Goal: Task Accomplishment & Management: Manage account settings

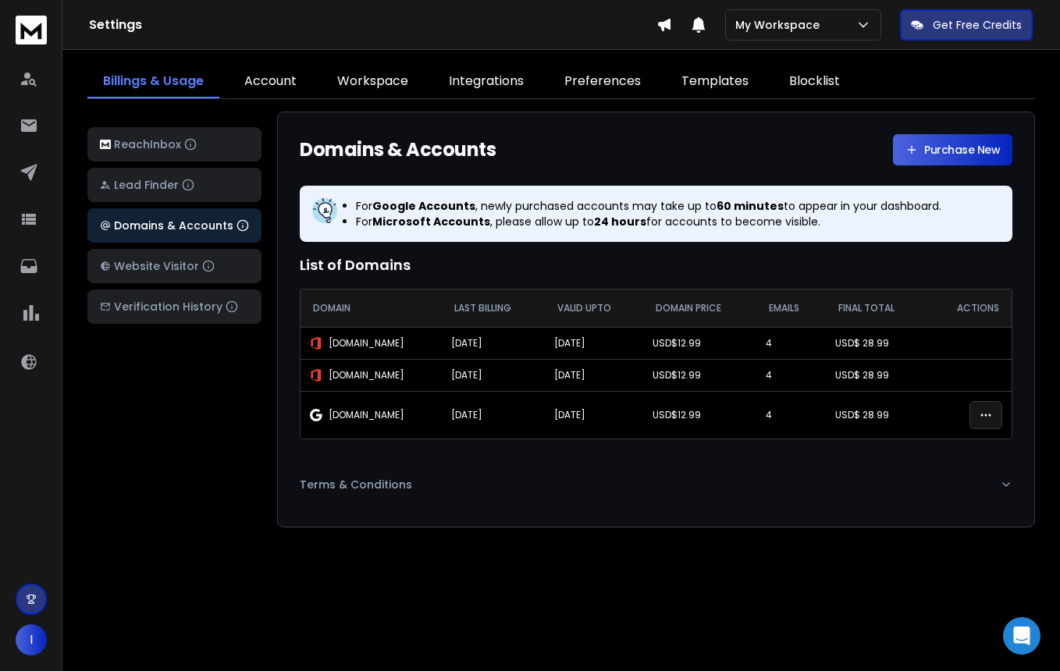
click at [201, 382] on div "ReachInbox Lead Finder Domains & Accounts Website Visitor Verification History …" at bounding box center [561, 385] width 948 height 546
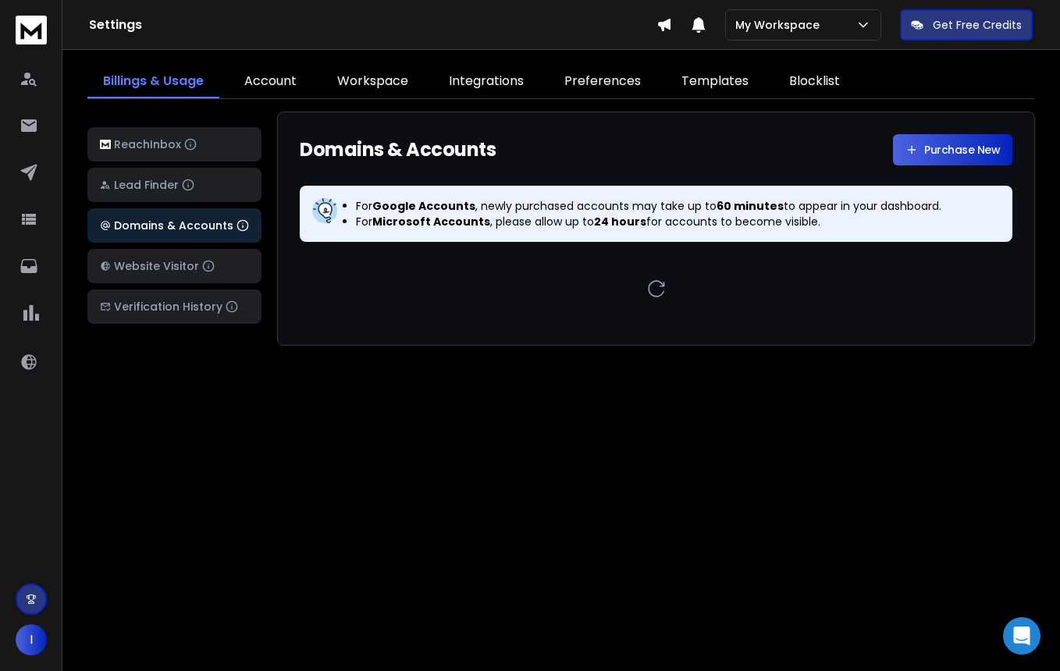
click at [182, 233] on button "Domains & Accounts" at bounding box center [174, 225] width 174 height 34
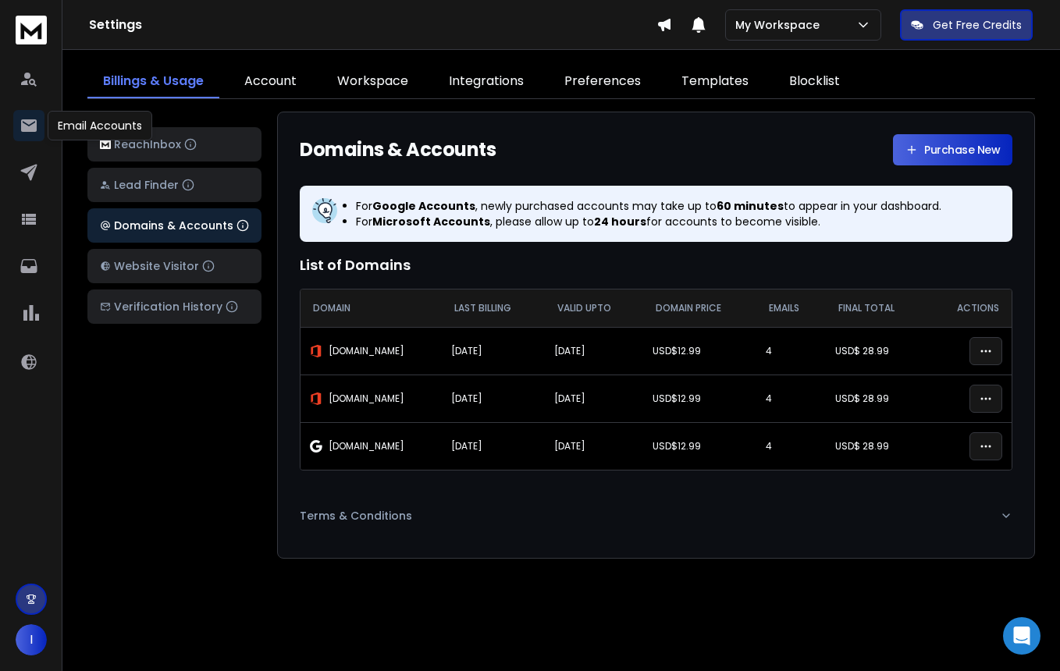
click at [36, 123] on icon at bounding box center [29, 125] width 16 height 12
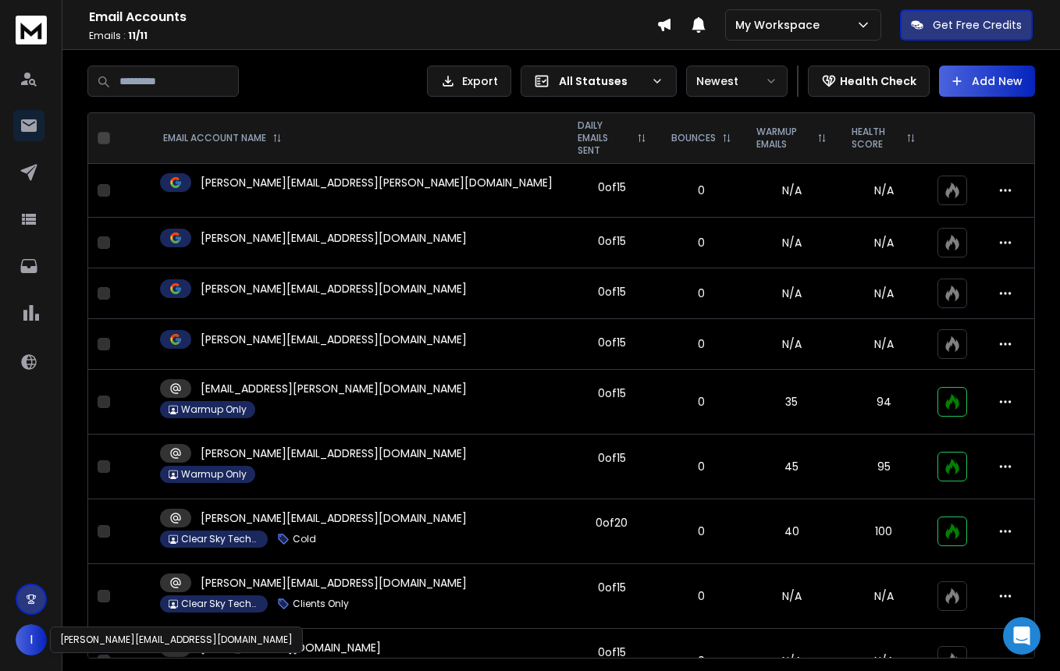
click at [27, 650] on span "I" at bounding box center [31, 639] width 31 height 31
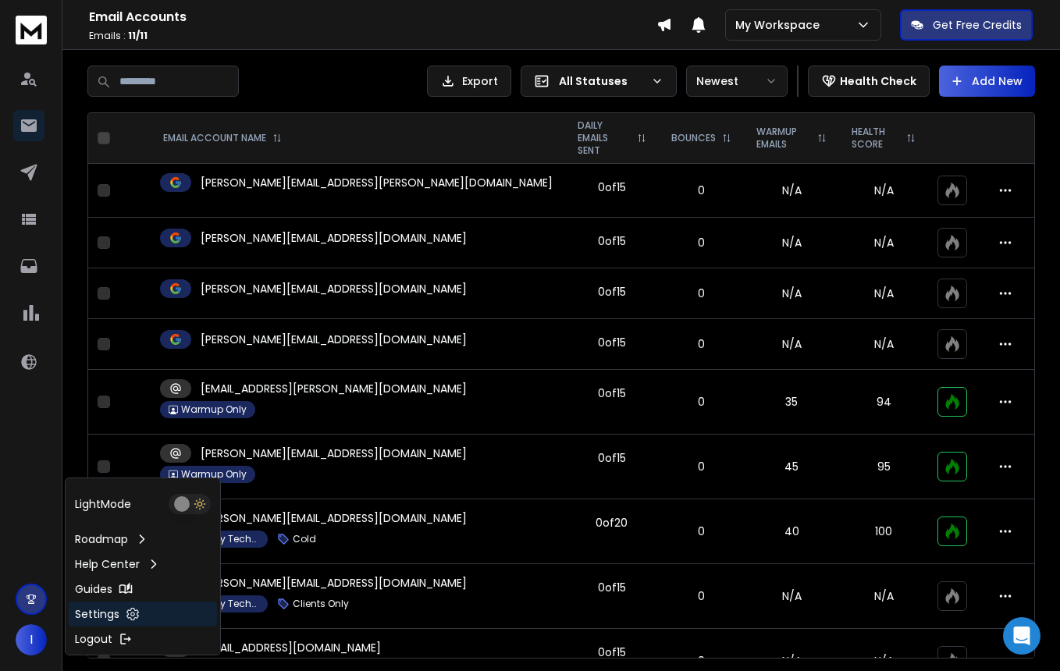
click at [130, 607] on div "Settings" at bounding box center [143, 614] width 148 height 25
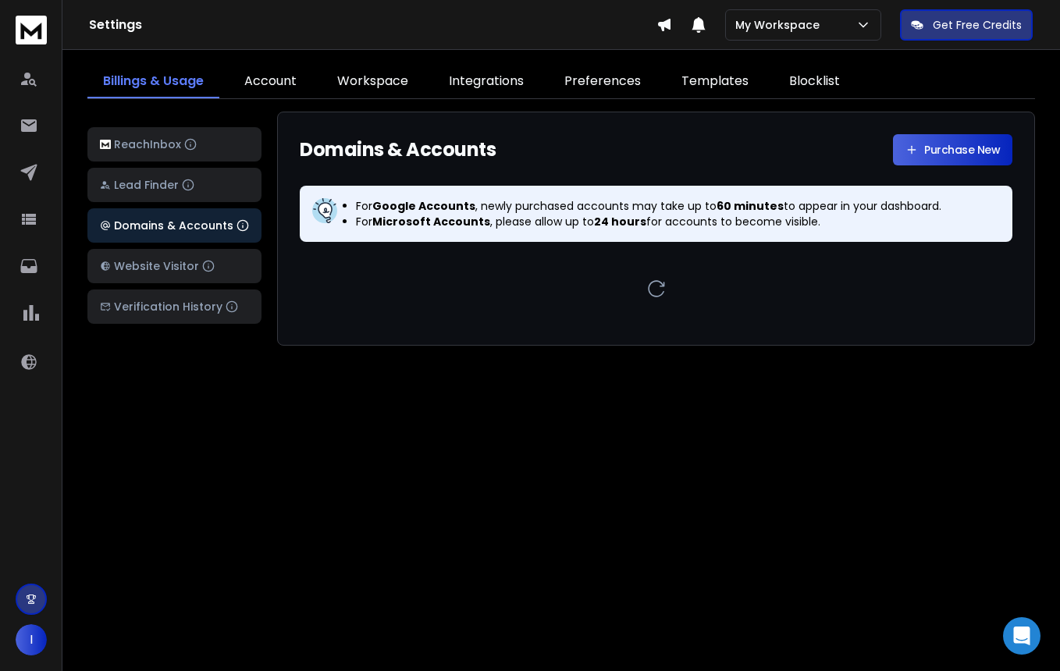
click at [133, 229] on button "Domains & Accounts" at bounding box center [174, 225] width 174 height 34
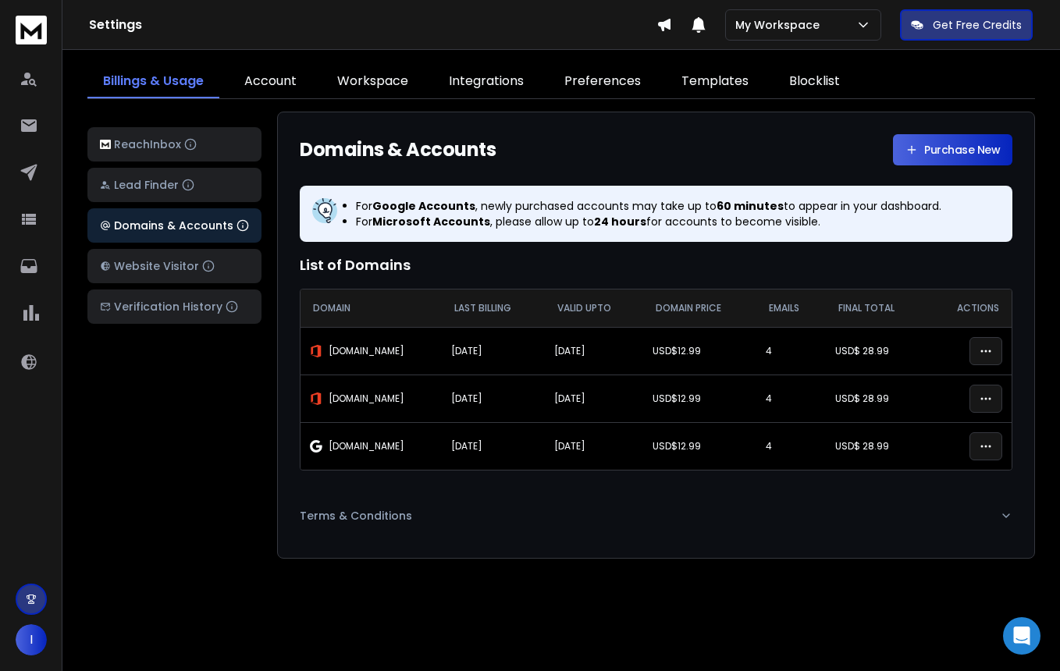
click at [149, 457] on div "ReachInbox Lead Finder Domains & Accounts Website Visitor Verification History …" at bounding box center [561, 385] width 948 height 546
click at [986, 155] on link "Purchase New" at bounding box center [952, 149] width 119 height 31
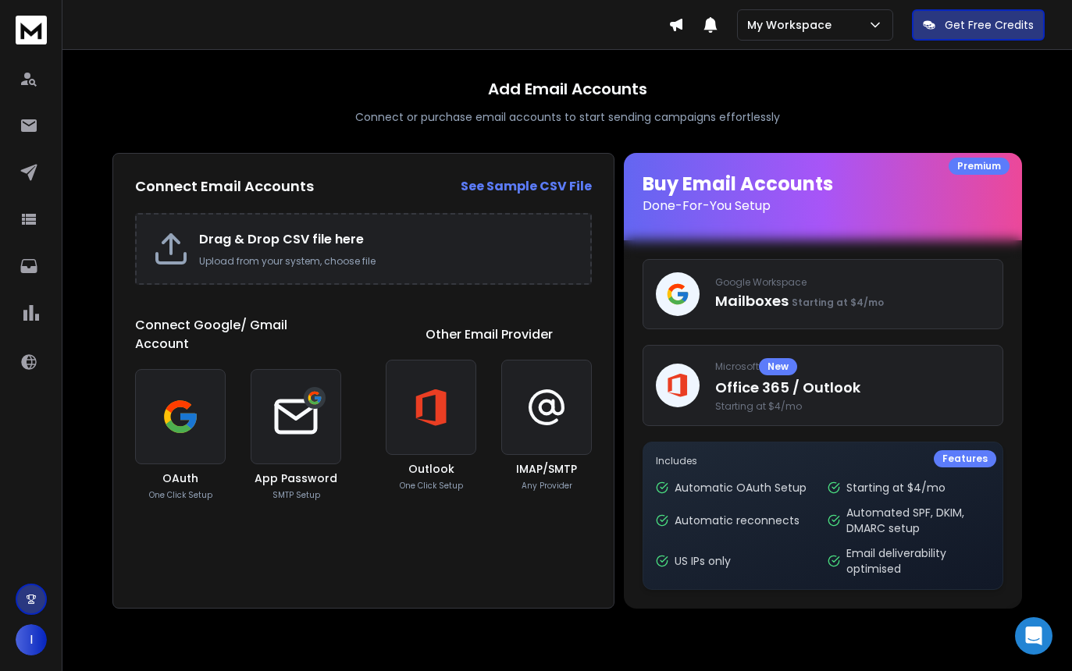
click at [735, 288] on p "Google Workspace" at bounding box center [852, 282] width 275 height 12
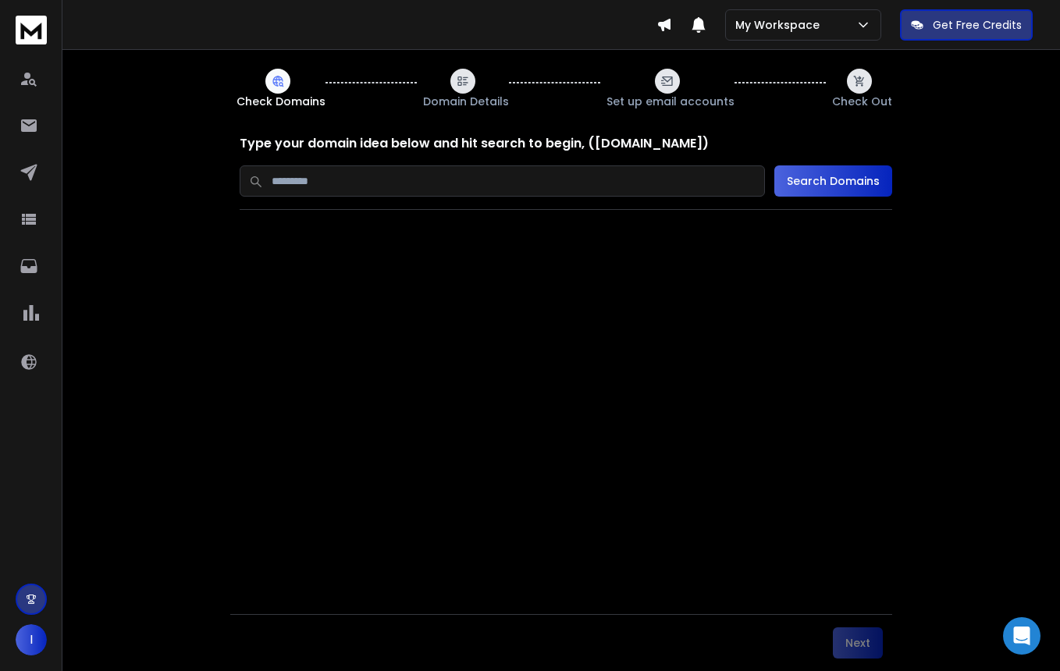
click at [464, 188] on input at bounding box center [502, 180] width 525 height 31
type input "**********"
click at [830, 180] on button "Search Domains" at bounding box center [833, 180] width 118 height 31
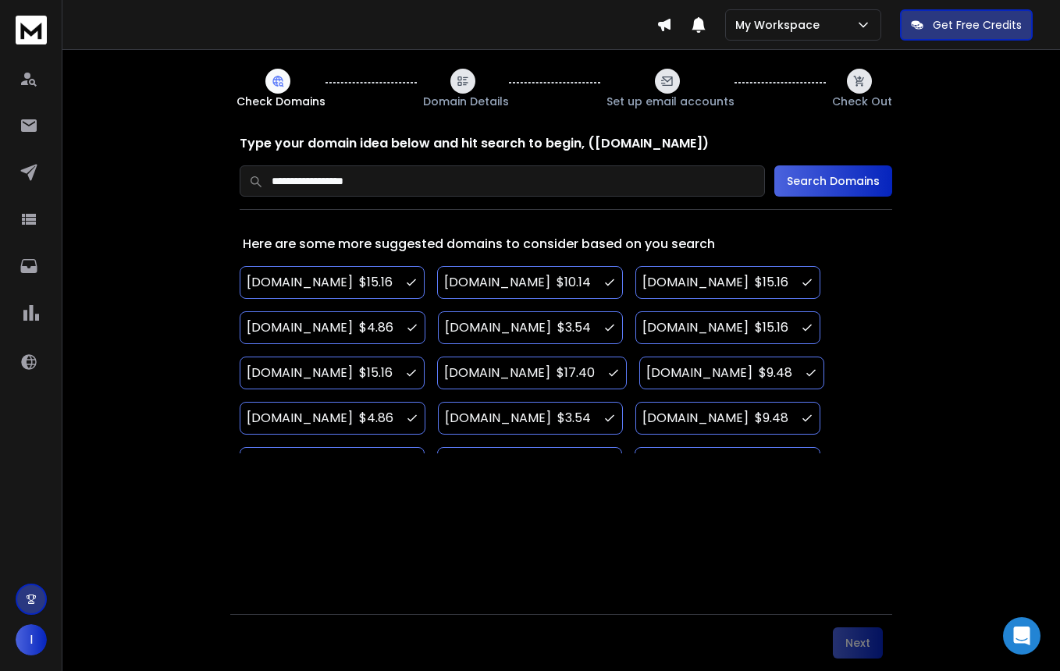
click at [315, 285] on h3 "facetlyupdates.com" at bounding box center [300, 282] width 106 height 19
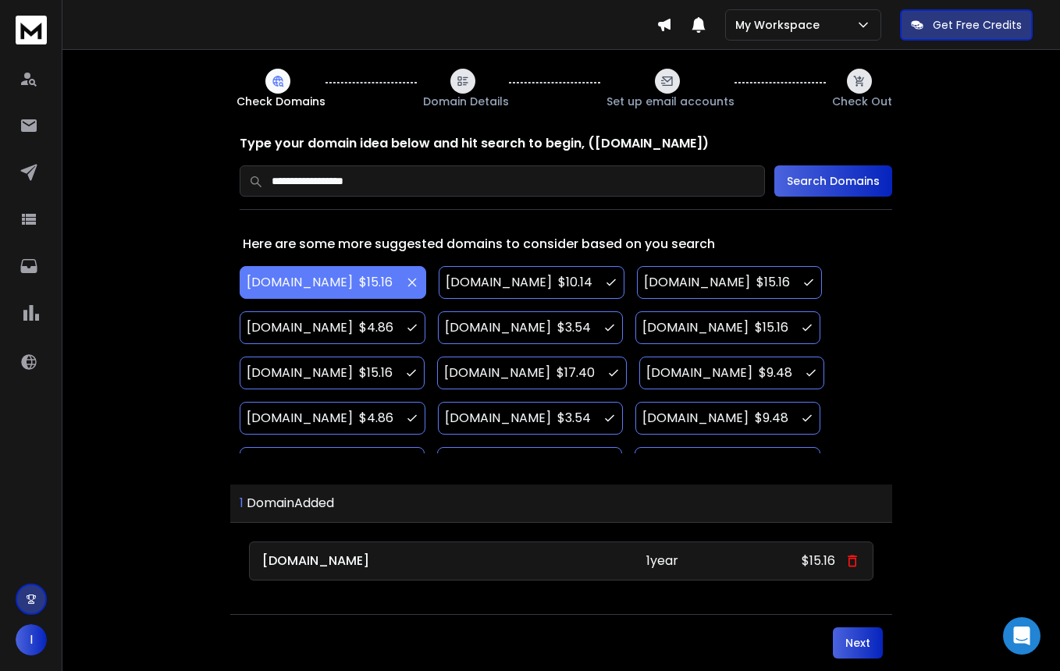
scroll to position [86, 0]
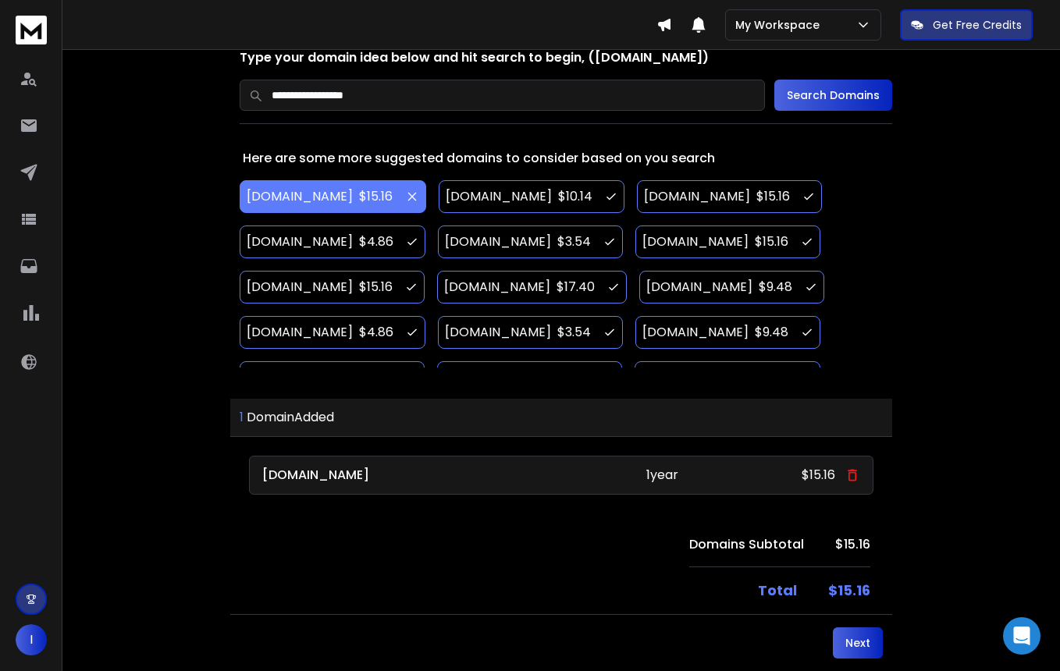
click at [867, 641] on button "Next" at bounding box center [858, 643] width 50 height 31
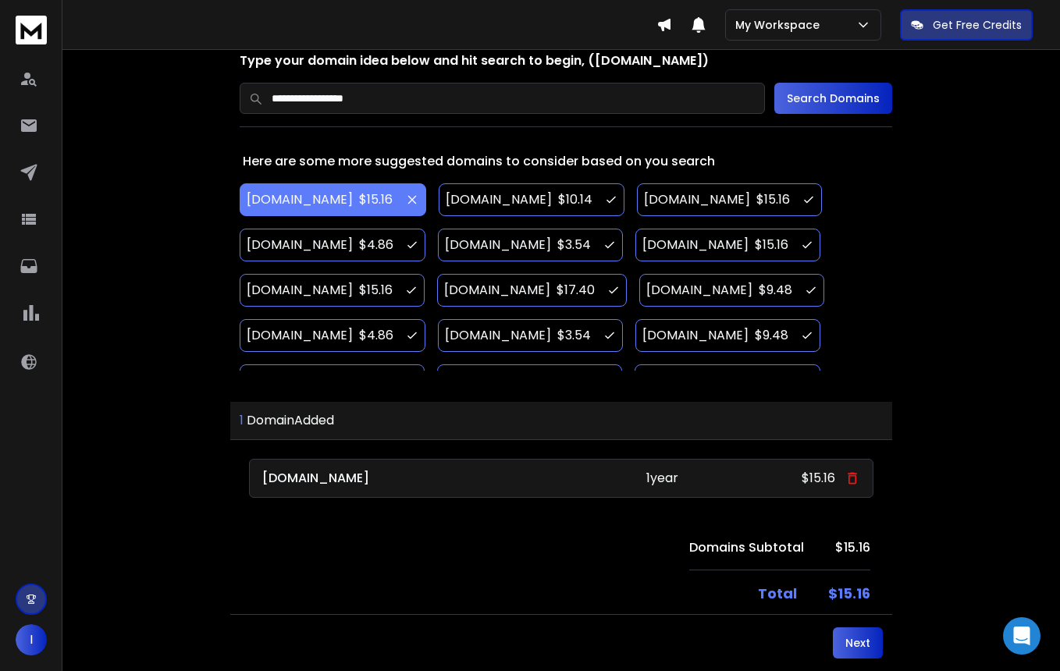
select select "**"
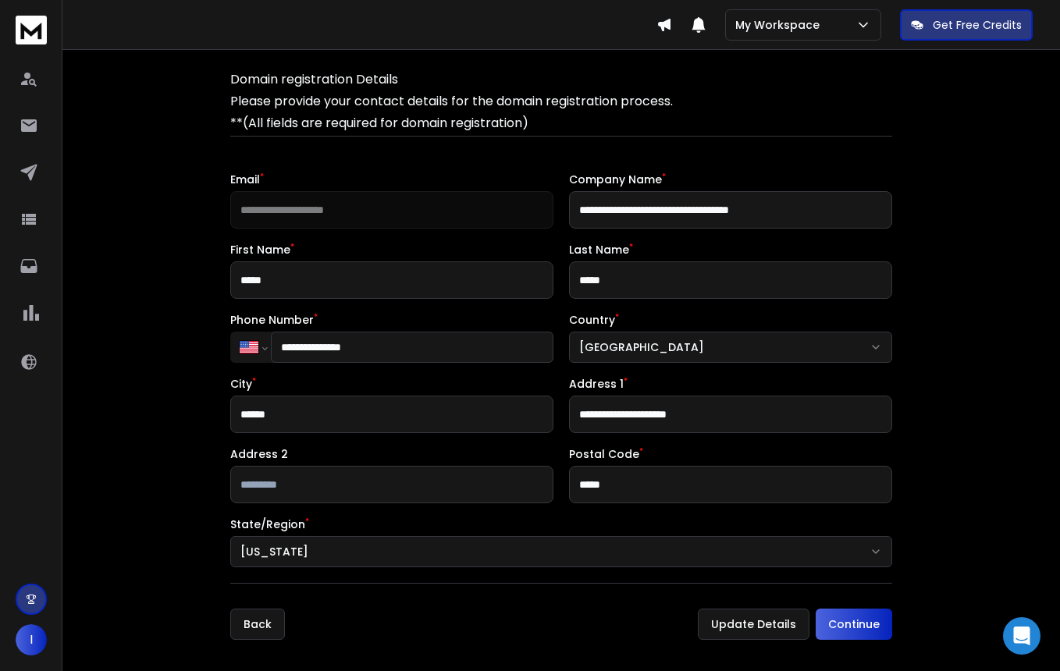
click at [859, 627] on button "Continue" at bounding box center [854, 624] width 76 height 31
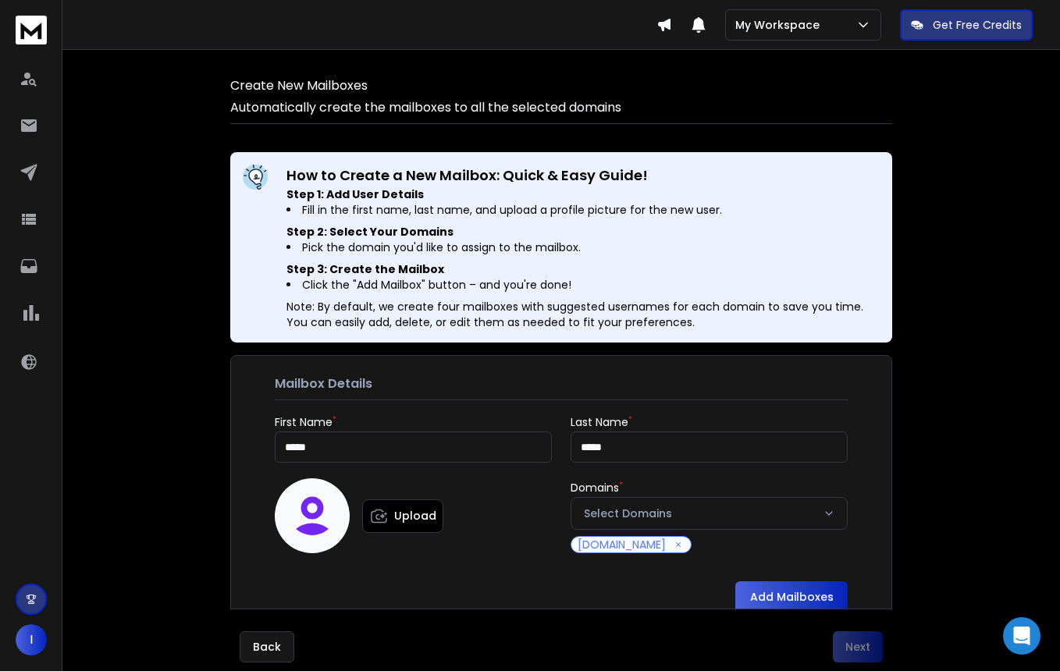
click at [394, 509] on label "Upload" at bounding box center [402, 517] width 81 height 34
click at [0, 0] on input "Upload" at bounding box center [0, 0] width 0 height 0
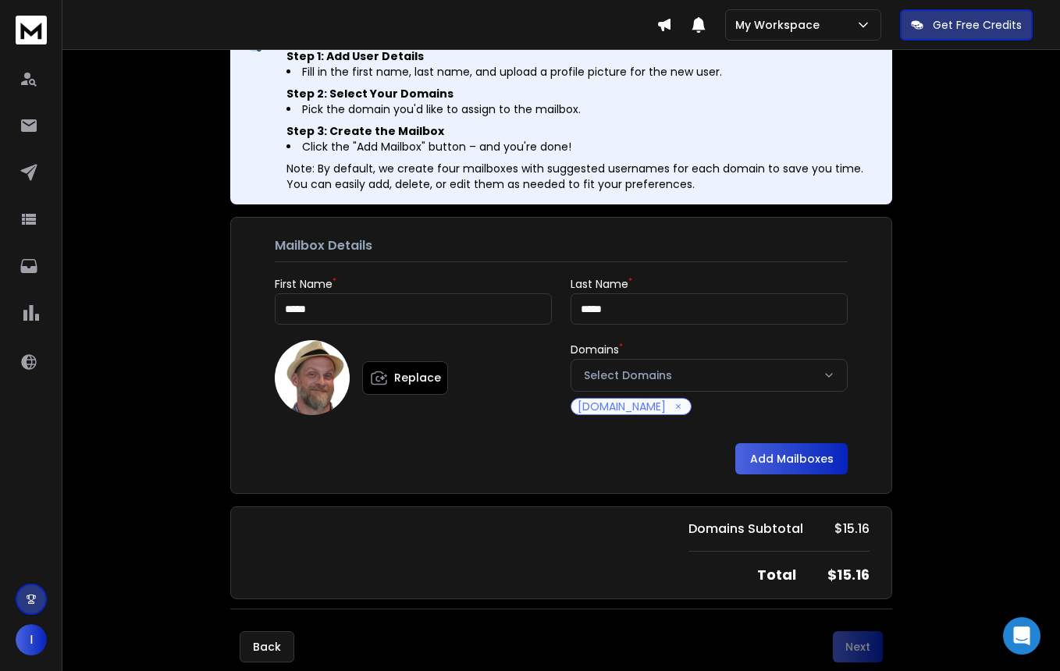
scroll to position [235, 0]
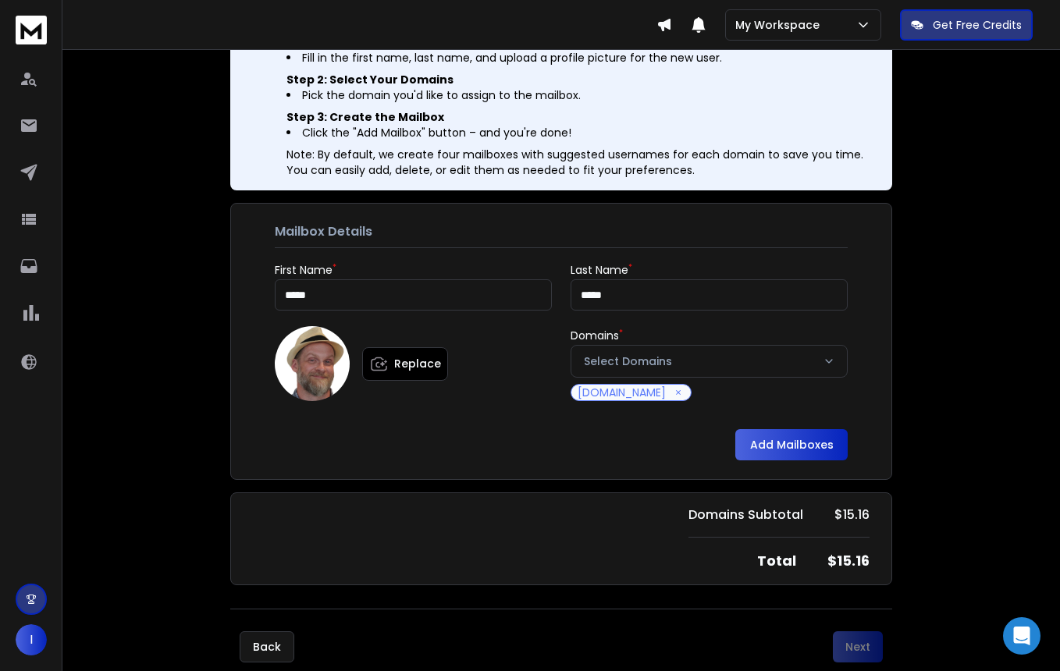
click at [824, 441] on button "Add Mailboxes" at bounding box center [791, 444] width 112 height 31
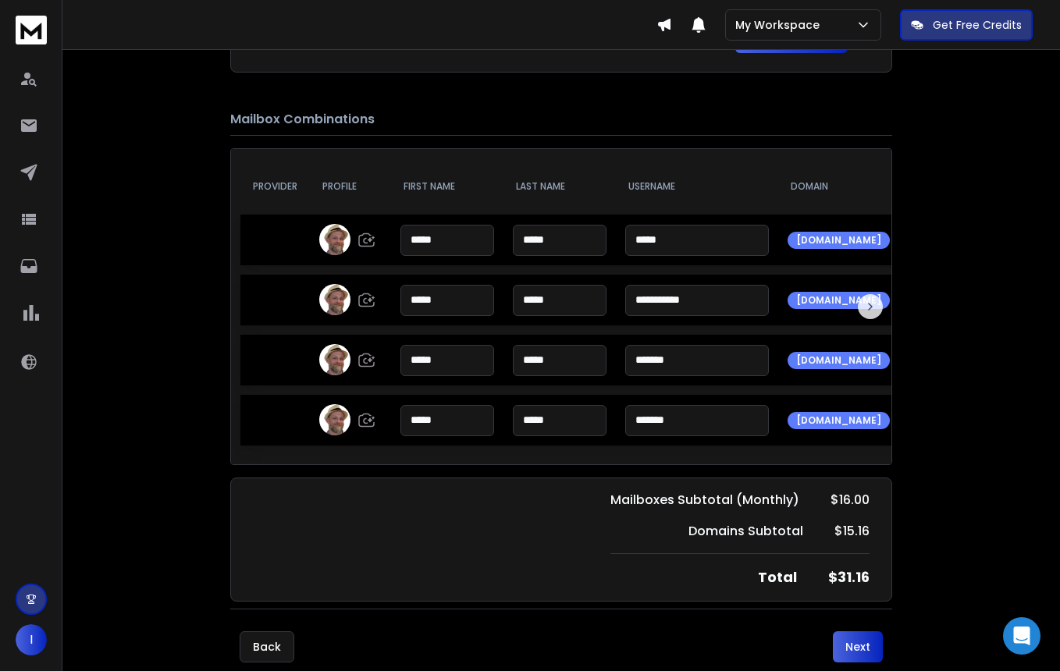
scroll to position [656, 0]
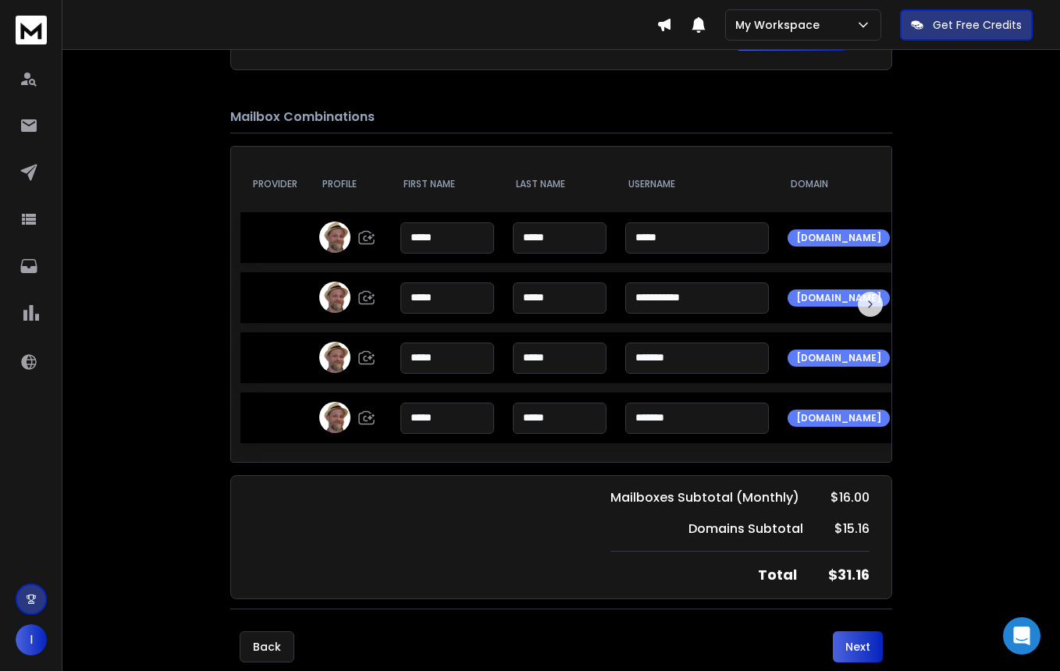
click at [863, 653] on button "Next" at bounding box center [858, 646] width 50 height 31
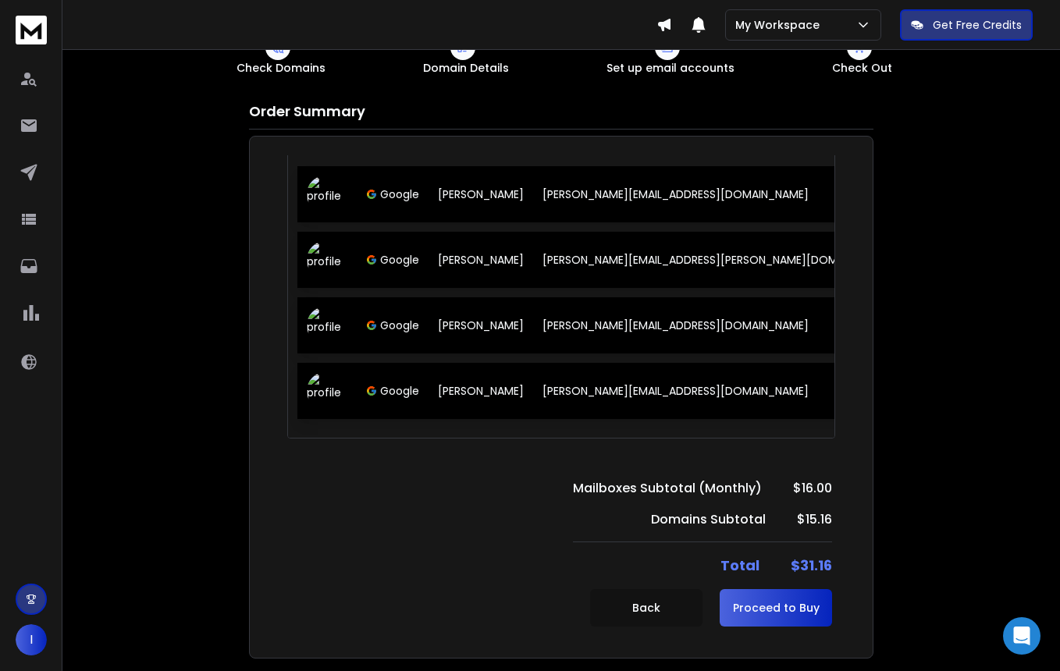
scroll to position [248, 0]
click at [776, 613] on button "Proceed to Buy" at bounding box center [776, 607] width 112 height 37
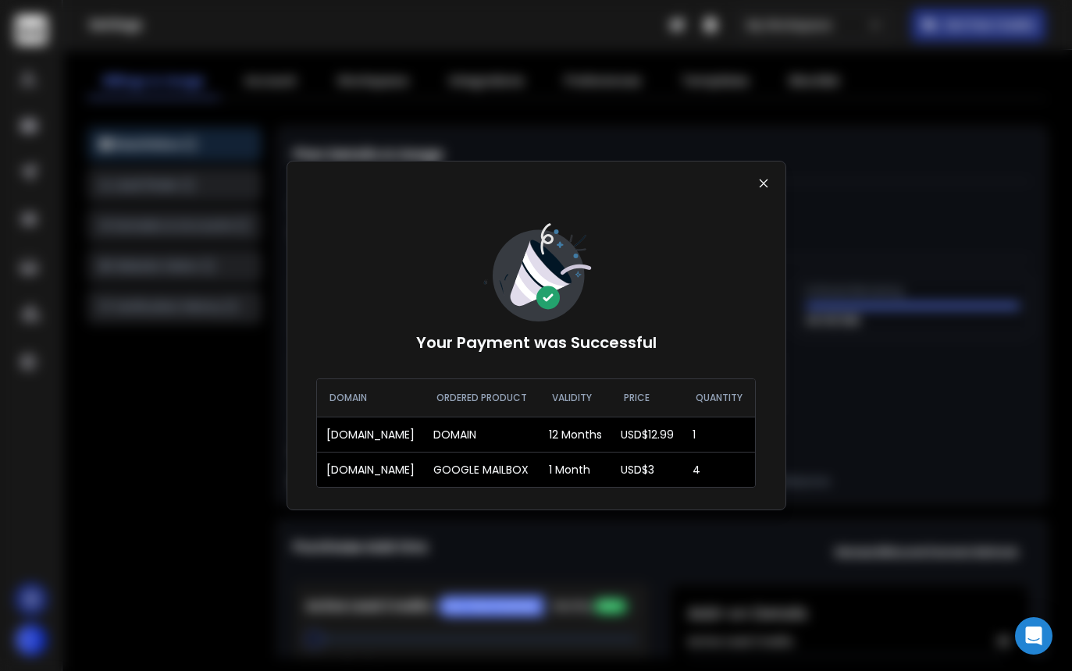
click at [762, 177] on icon at bounding box center [763, 183] width 12 height 12
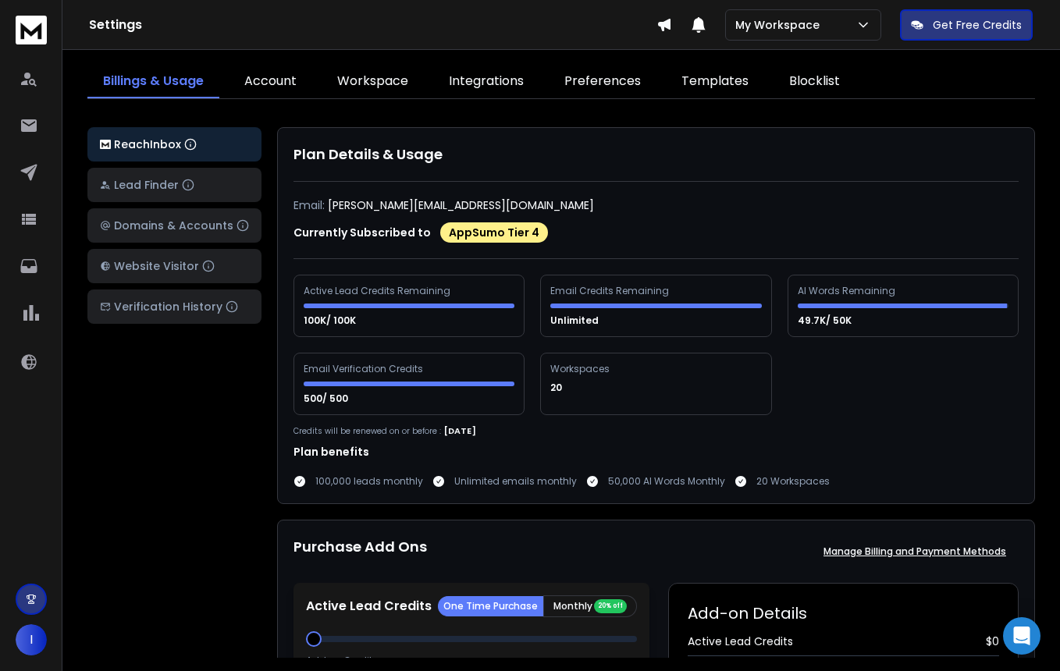
click at [126, 443] on div "ReachInbox Lead Finder Domains & Accounts Website Visitor Verification History …" at bounding box center [561, 385] width 948 height 546
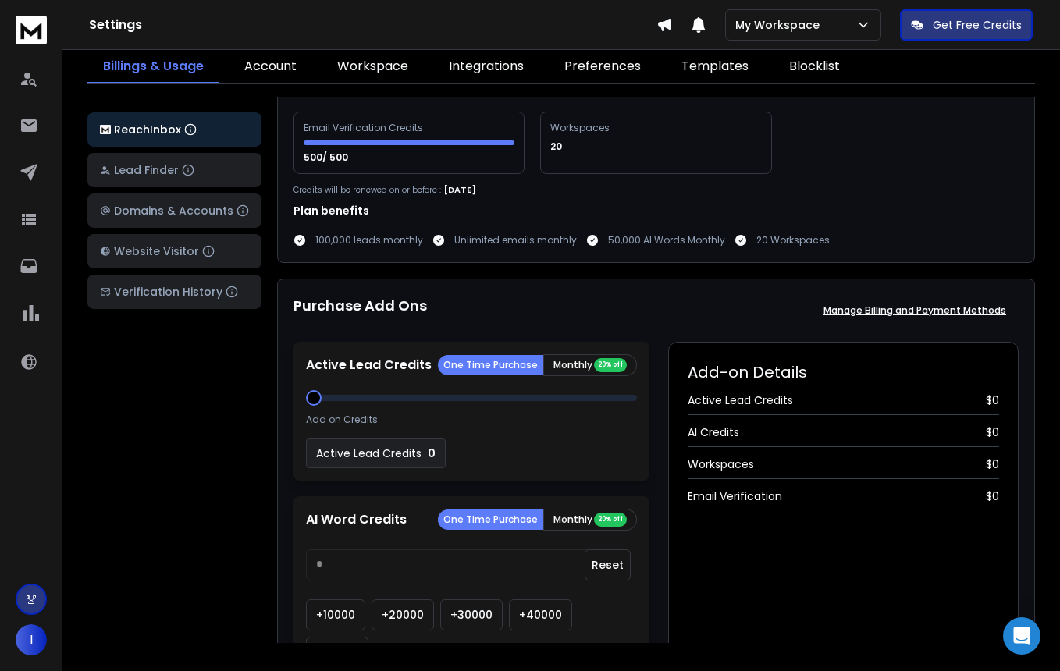
scroll to position [468, 0]
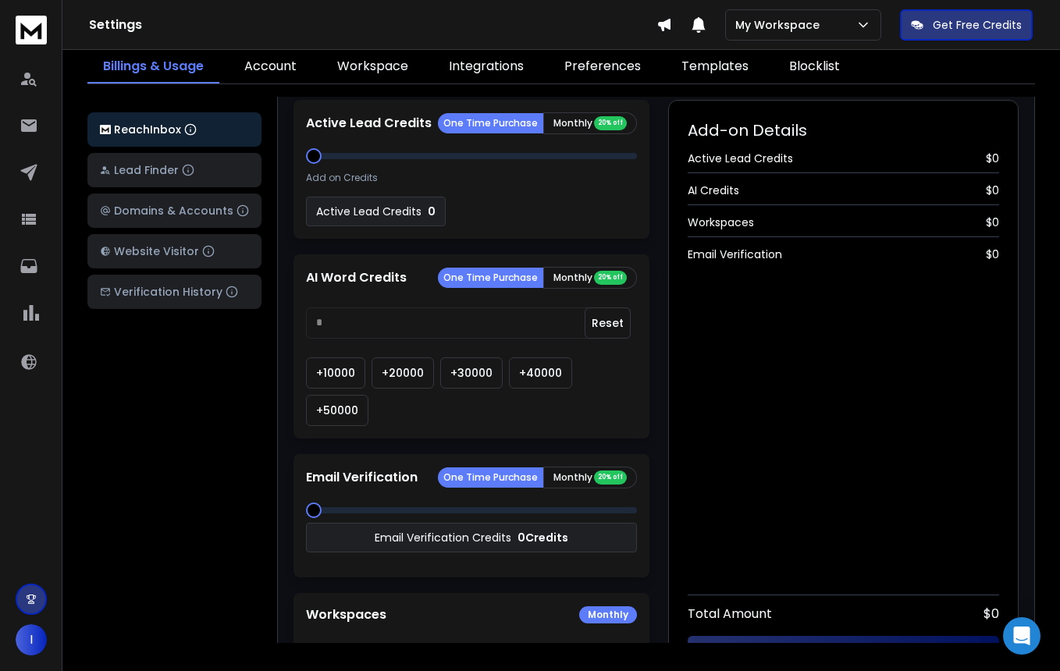
click at [152, 213] on button "Domains & Accounts" at bounding box center [174, 211] width 174 height 34
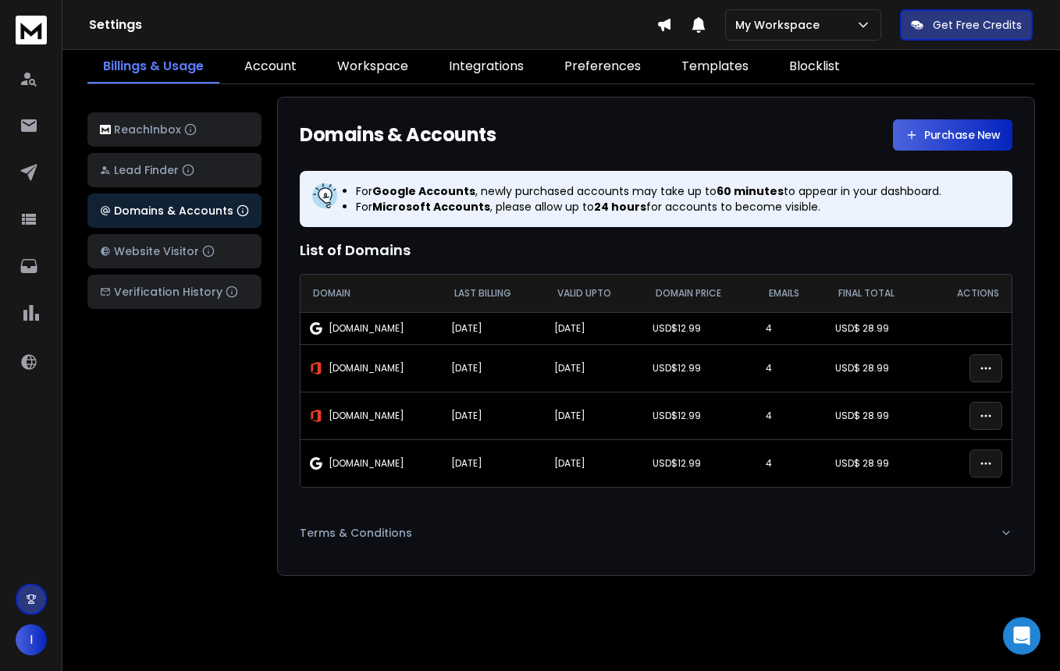
click at [169, 439] on div "ReachInbox Lead Finder Domains & Accounts Website Visitor Verification History …" at bounding box center [561, 370] width 948 height 546
click at [144, 496] on div "ReachInbox Lead Finder Domains & Accounts Website Visitor Verification History …" at bounding box center [561, 370] width 948 height 546
click at [189, 429] on div "ReachInbox Lead Finder Domains & Accounts Website Visitor Verification History …" at bounding box center [561, 370] width 948 height 546
click at [151, 446] on div "ReachInbox Lead Finder Domains & Accounts Website Visitor Verification History …" at bounding box center [561, 370] width 948 height 546
click at [154, 478] on div "ReachInbox Lead Finder Domains & Accounts Website Visitor Verification History …" at bounding box center [561, 370] width 948 height 546
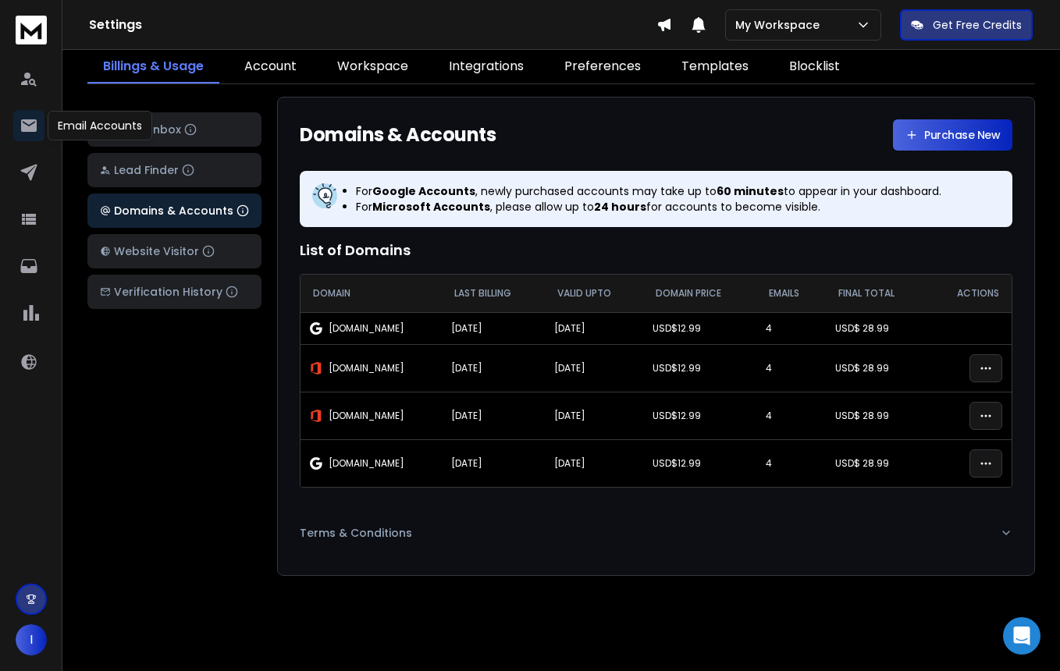
click at [21, 124] on icon at bounding box center [29, 125] width 16 height 12
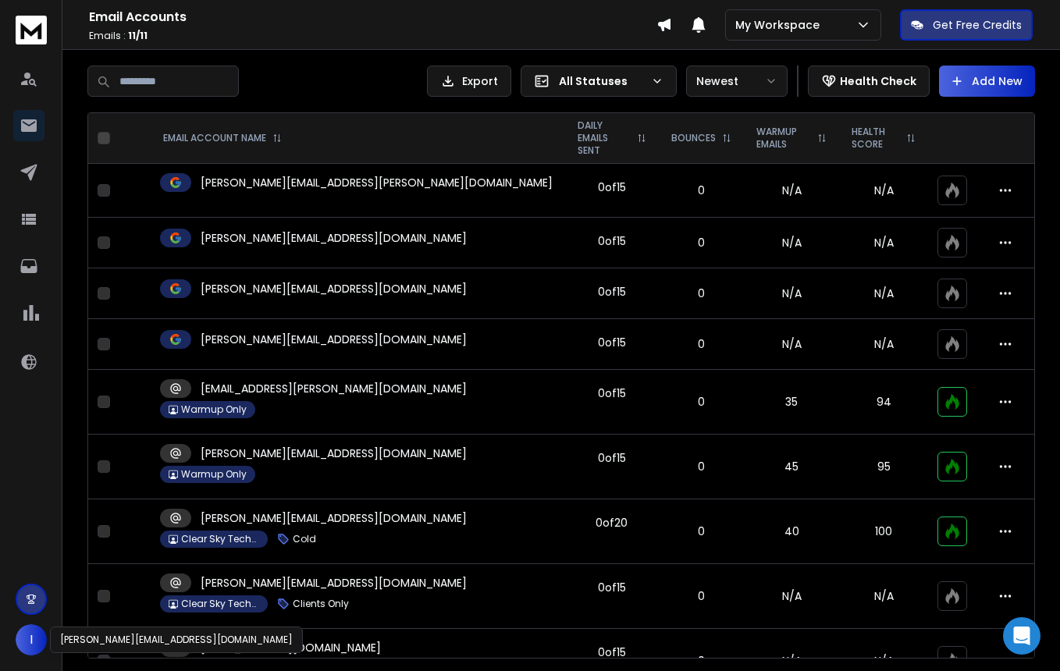
click at [34, 638] on span "I" at bounding box center [31, 639] width 31 height 31
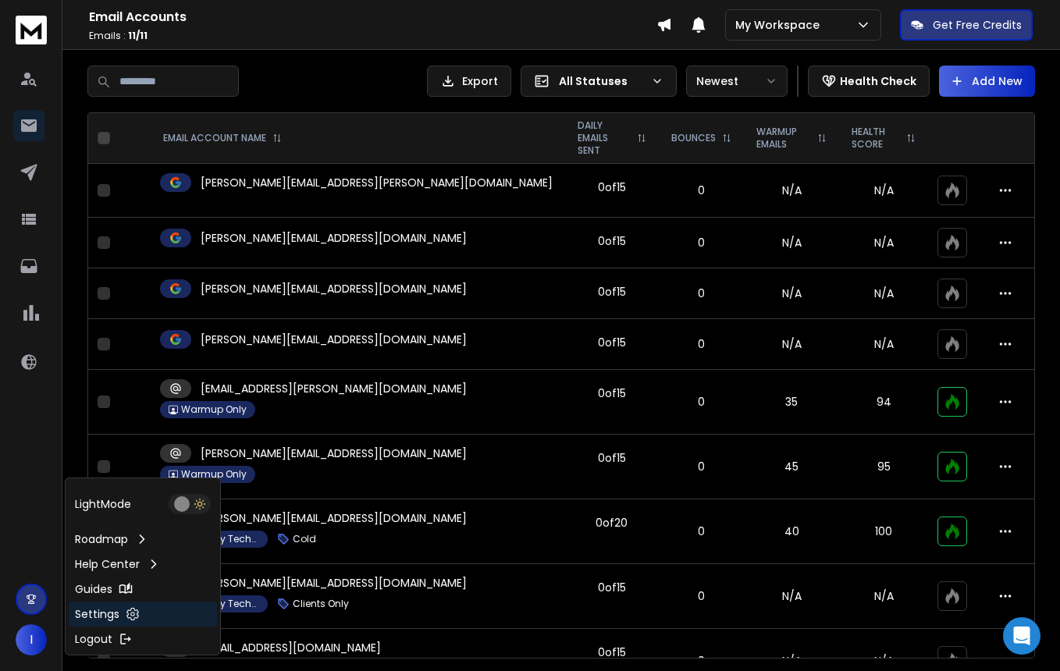
click at [126, 610] on icon at bounding box center [133, 614] width 14 height 14
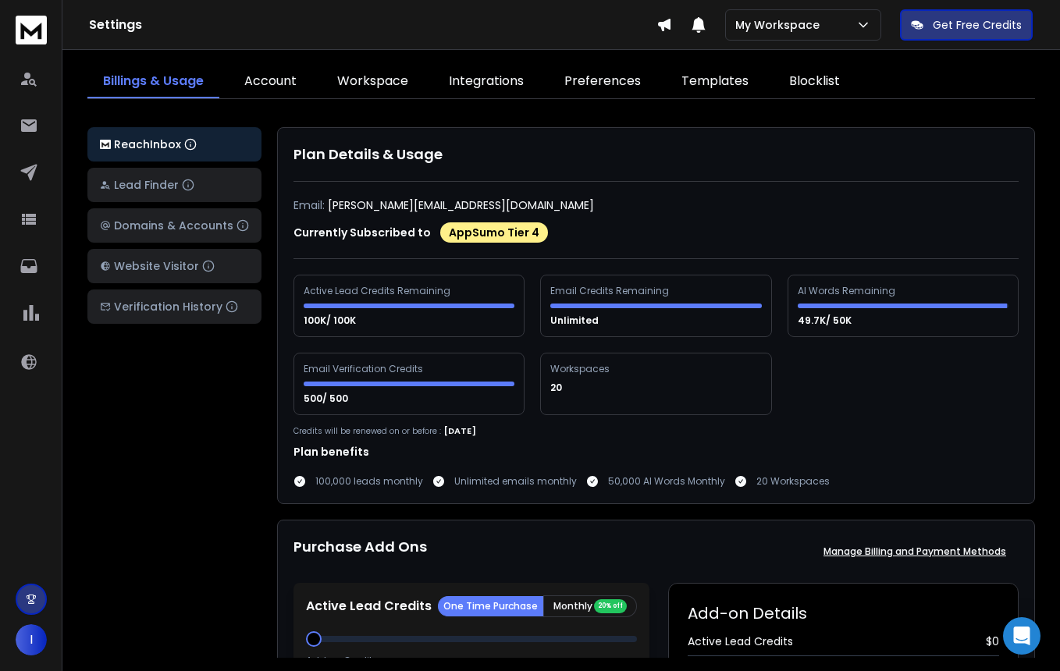
click at [371, 81] on link "Workspace" at bounding box center [373, 82] width 102 height 33
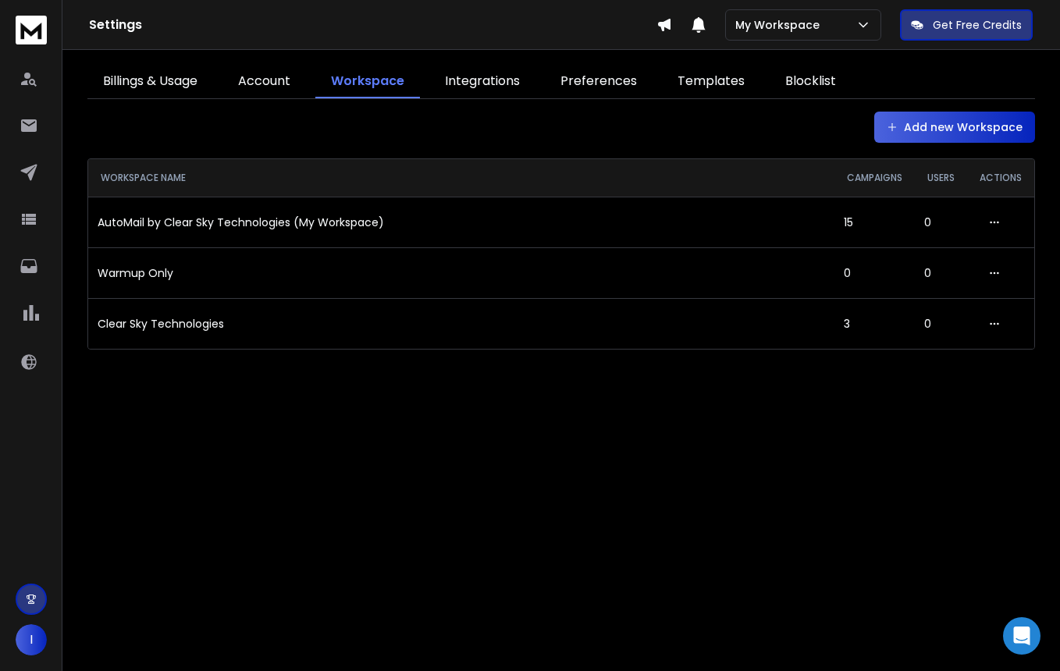
click at [961, 126] on button "Add new Workspace" at bounding box center [954, 127] width 161 height 31
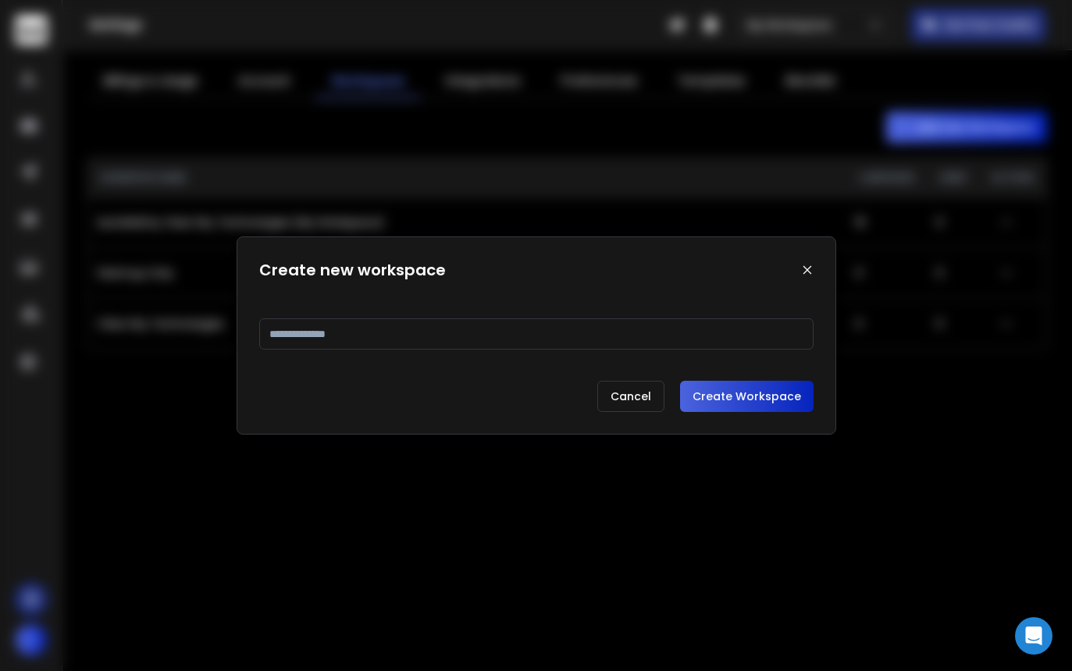
click at [476, 334] on input at bounding box center [536, 333] width 554 height 31
type input "*******"
click at [768, 407] on button "Create Workspace" at bounding box center [746, 396] width 133 height 31
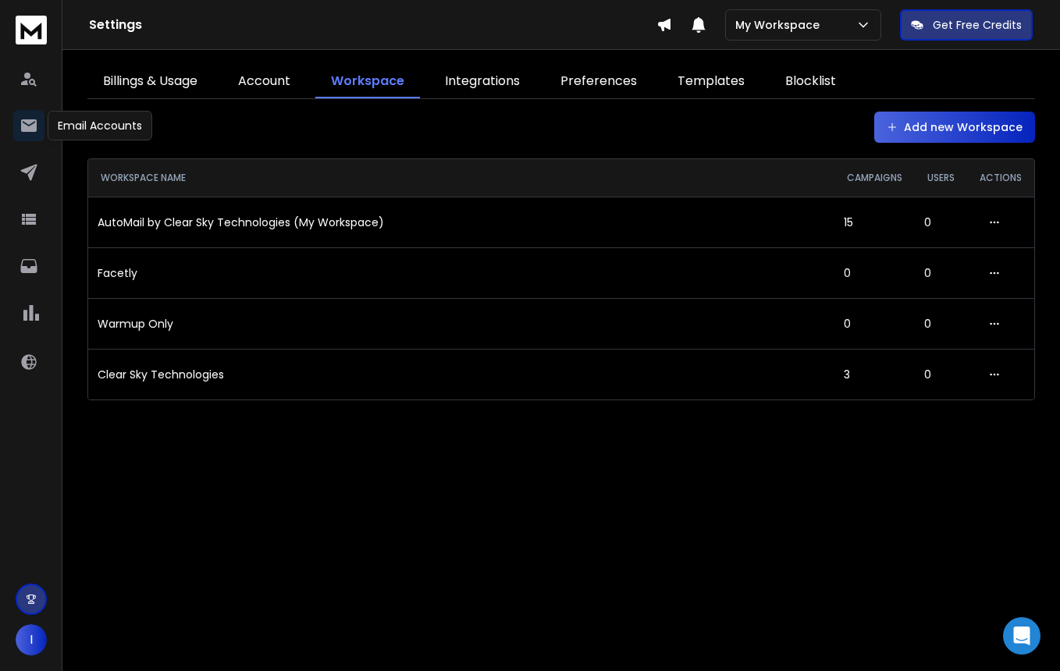
click at [33, 130] on icon at bounding box center [29, 125] width 16 height 12
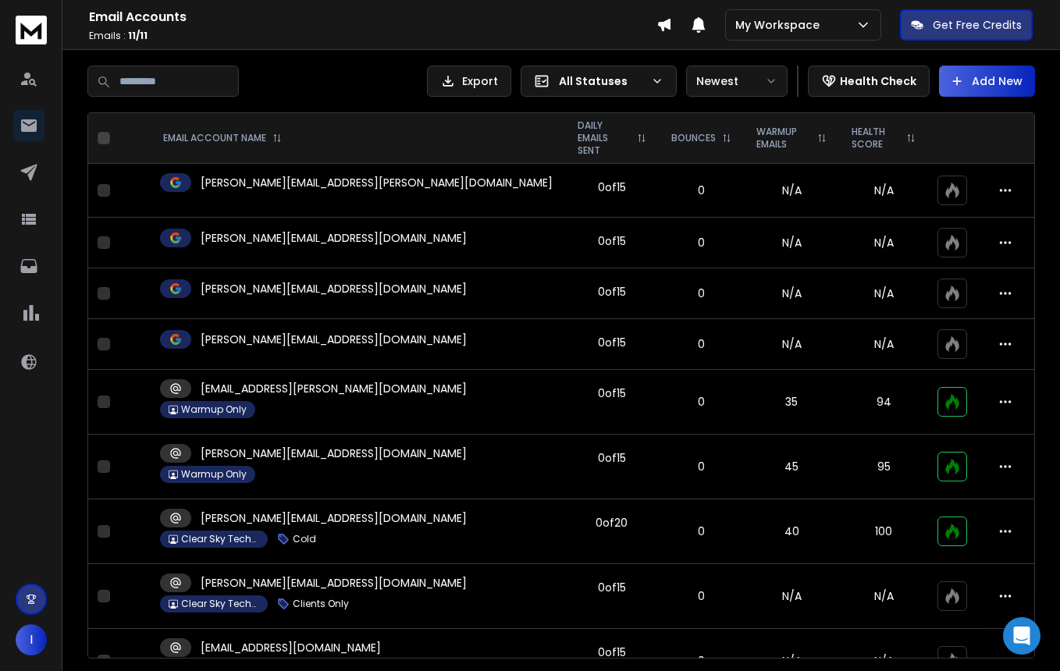
click at [107, 189] on button "button" at bounding box center [104, 190] width 12 height 12
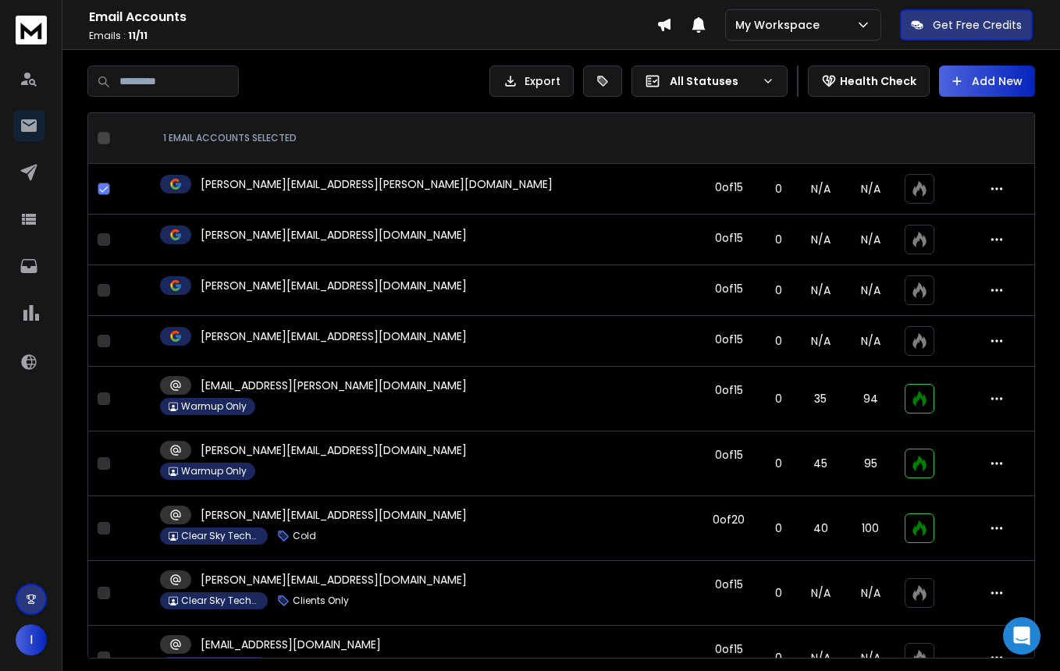
click at [107, 237] on button "button" at bounding box center [104, 239] width 12 height 12
click at [109, 290] on button "button" at bounding box center [104, 290] width 12 height 12
click at [103, 345] on button "button" at bounding box center [104, 341] width 12 height 12
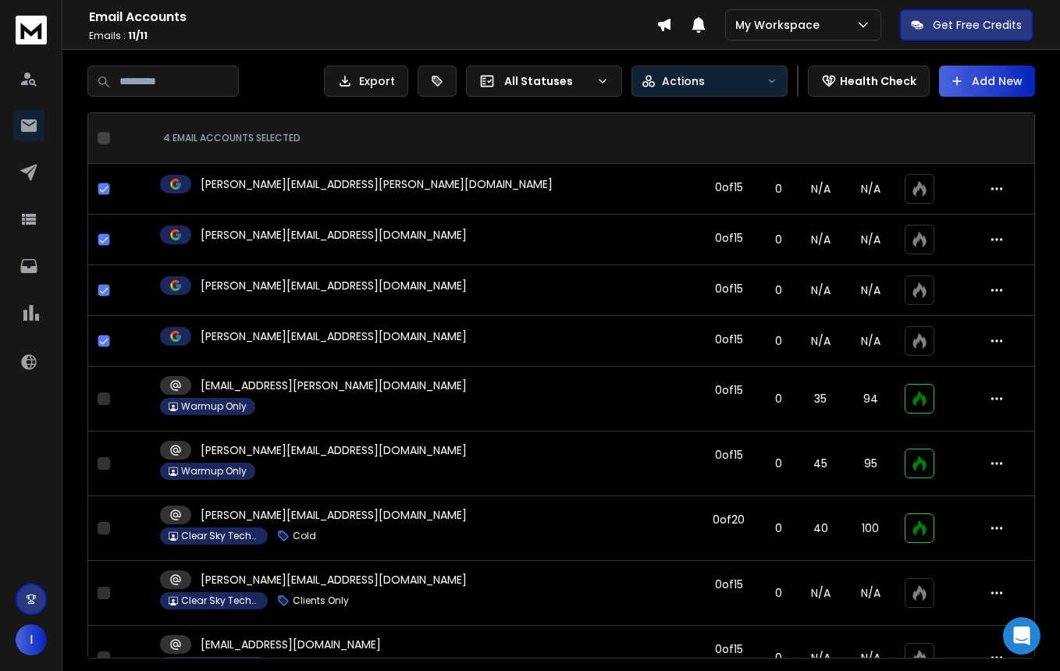
click at [729, 83] on div "Actions" at bounding box center [701, 81] width 119 height 16
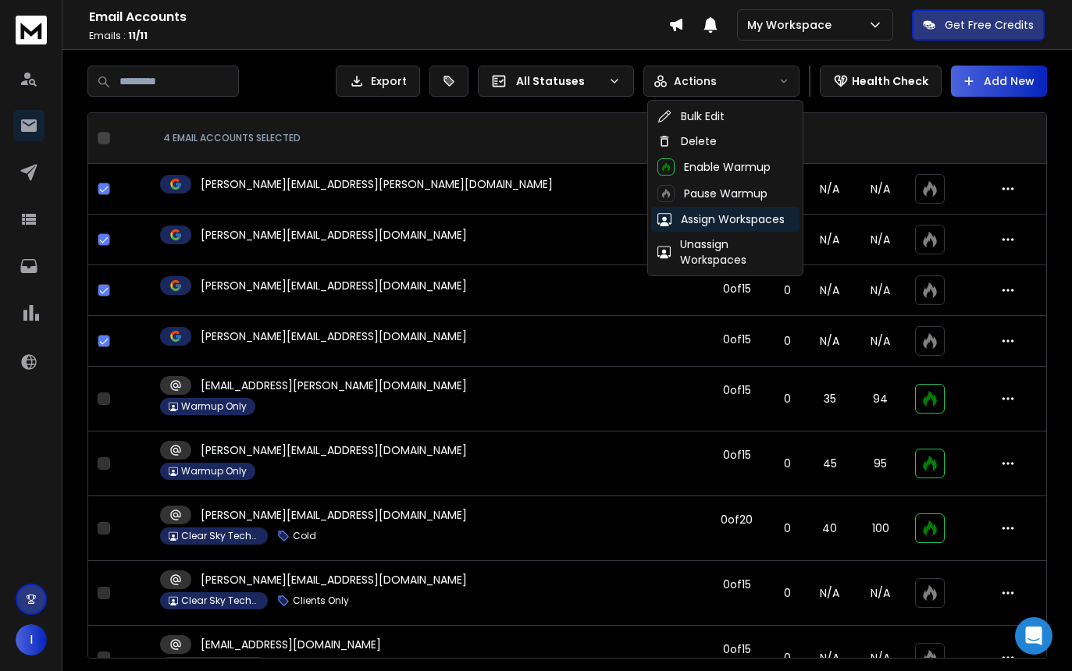
click at [705, 222] on div "Assign Workspaces" at bounding box center [720, 220] width 127 height 16
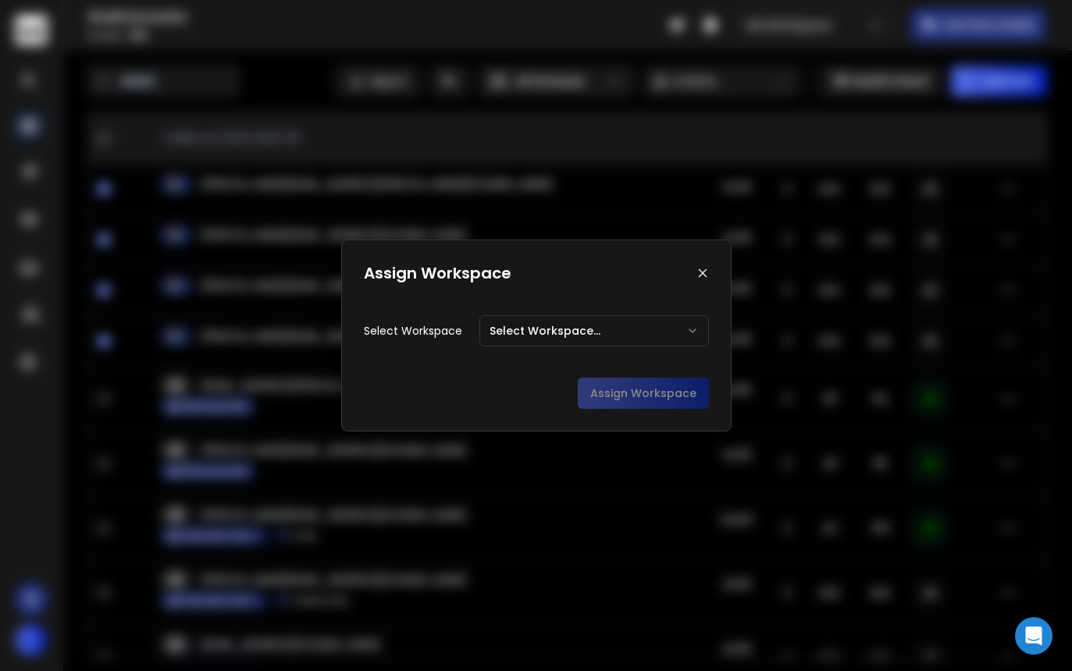
click at [614, 321] on button "Select Workspace..." at bounding box center [593, 330] width 229 height 31
click at [653, 394] on button "Assign Workspace" at bounding box center [643, 393] width 131 height 31
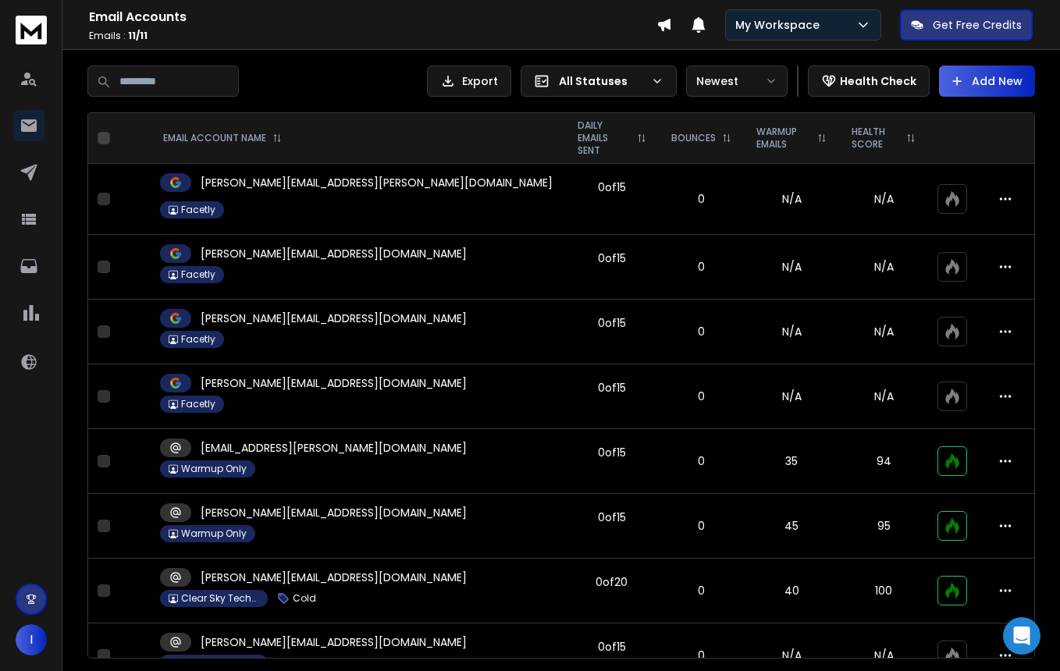
click at [828, 14] on button "My Workspace" at bounding box center [803, 24] width 156 height 31
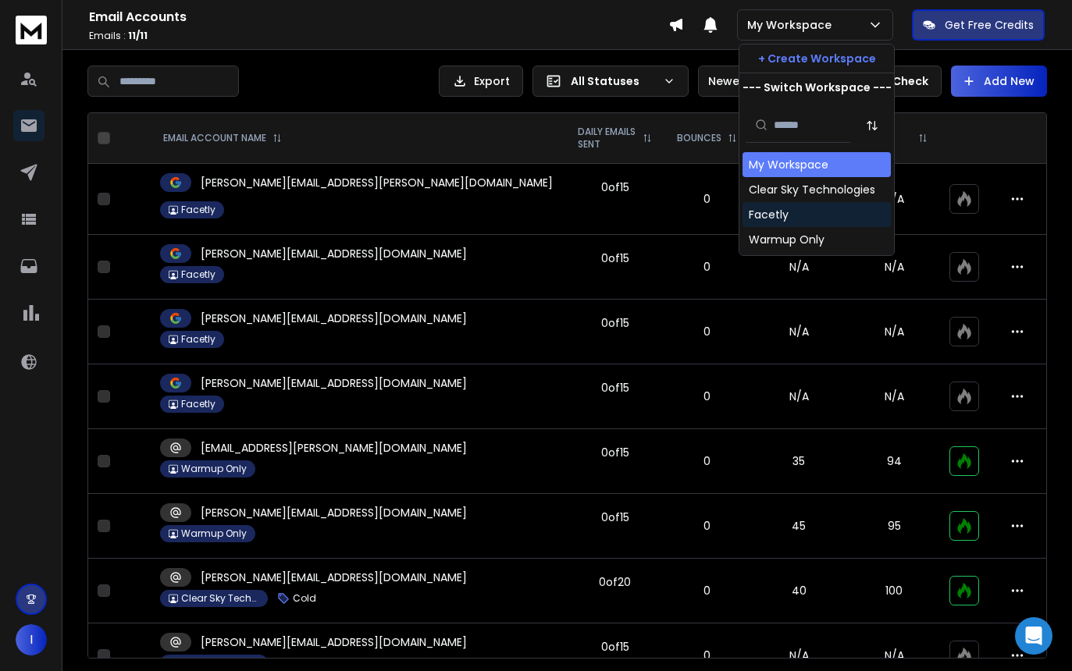
click at [767, 215] on div "Facetly" at bounding box center [769, 215] width 40 height 16
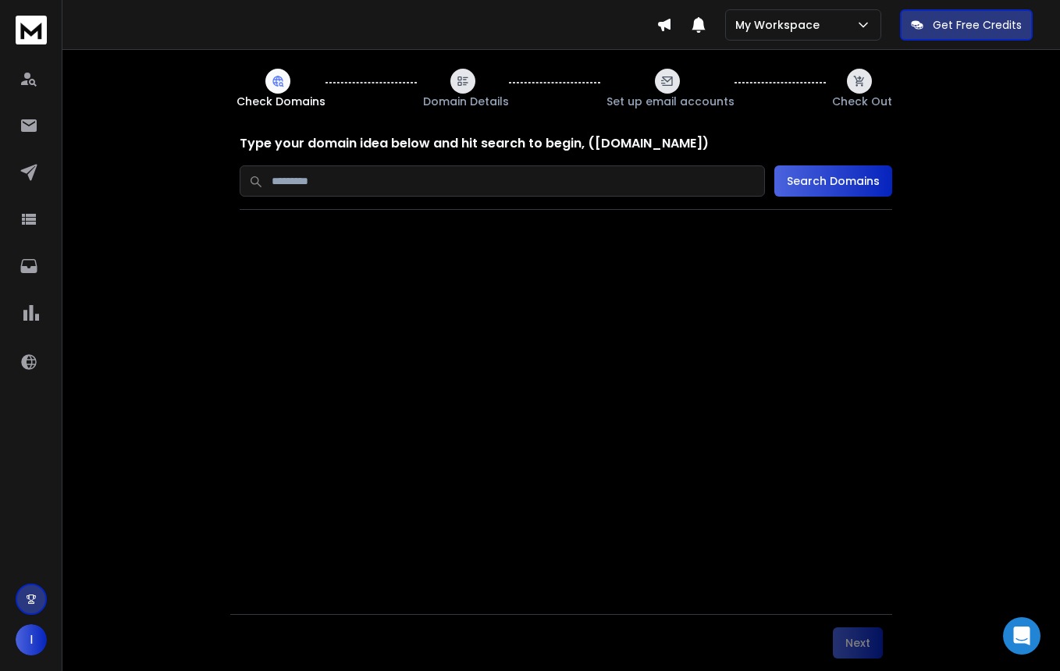
scroll to position [34, 0]
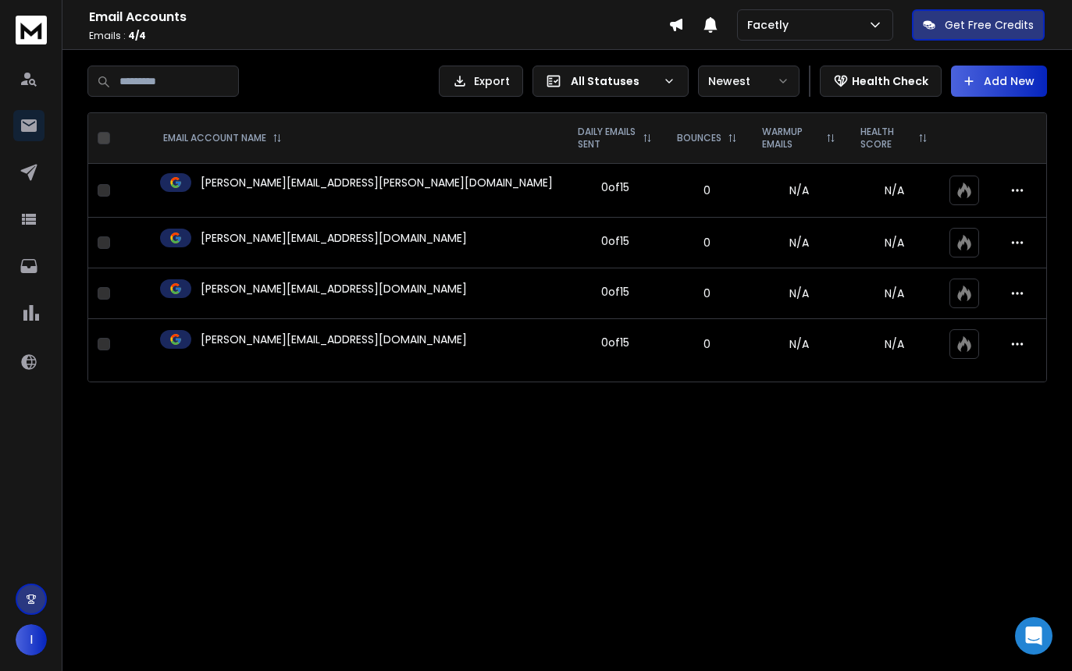
click at [426, 538] on div "Get only verified leads with our AI-powered Lead Finder, starting at $22/mo Try…" at bounding box center [536, 335] width 1072 height 671
click at [20, 178] on icon at bounding box center [29, 172] width 19 height 19
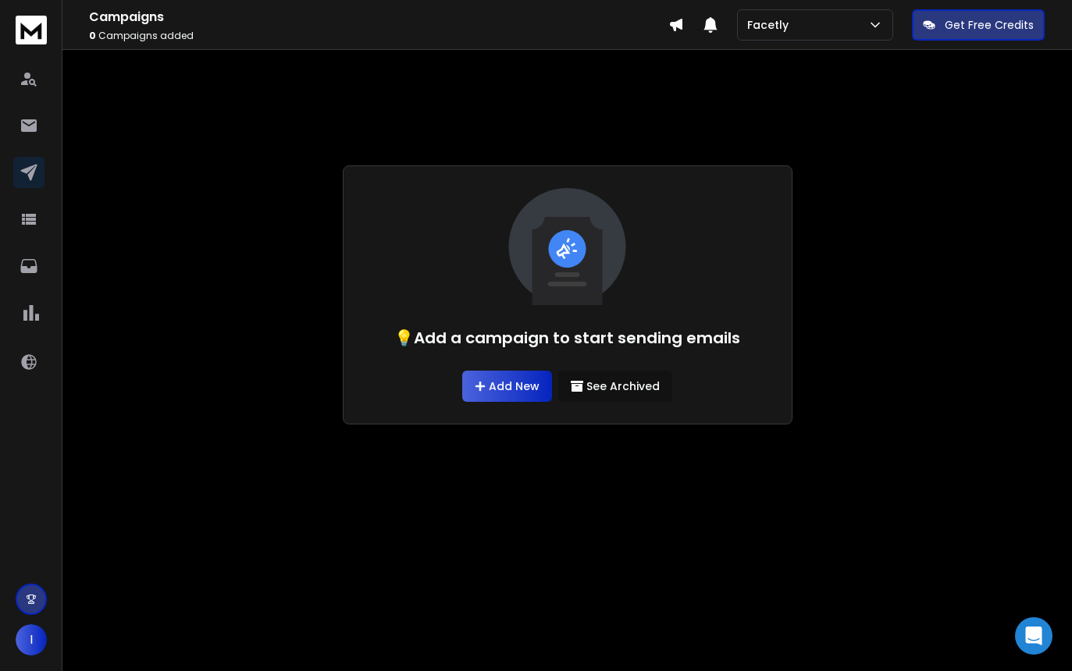
click at [37, 23] on img at bounding box center [31, 30] width 31 height 29
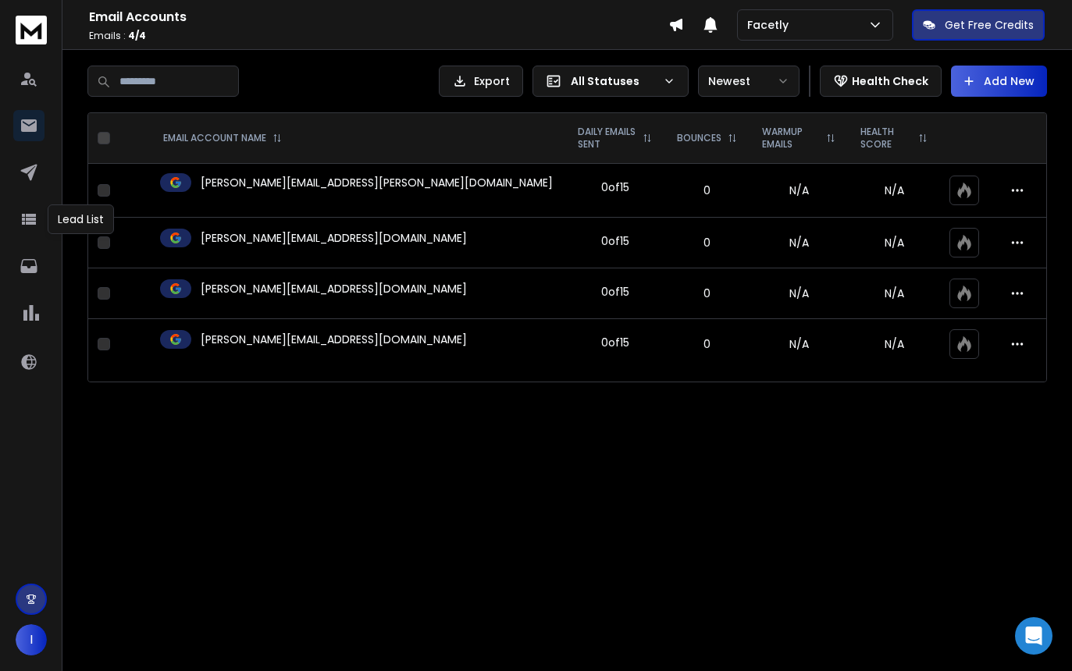
drag, startPoint x: 22, startPoint y: 220, endPoint x: 48, endPoint y: 222, distance: 25.8
click at [22, 220] on icon at bounding box center [29, 219] width 14 height 11
drag, startPoint x: 516, startPoint y: 521, endPoint x: 92, endPoint y: 227, distance: 516.0
click at [507, 521] on div "Get only verified leads with our AI-powered Lead Finder, starting at $22/mo Try…" at bounding box center [536, 335] width 1072 height 671
click at [864, 23] on div "Facetly" at bounding box center [815, 25] width 136 height 16
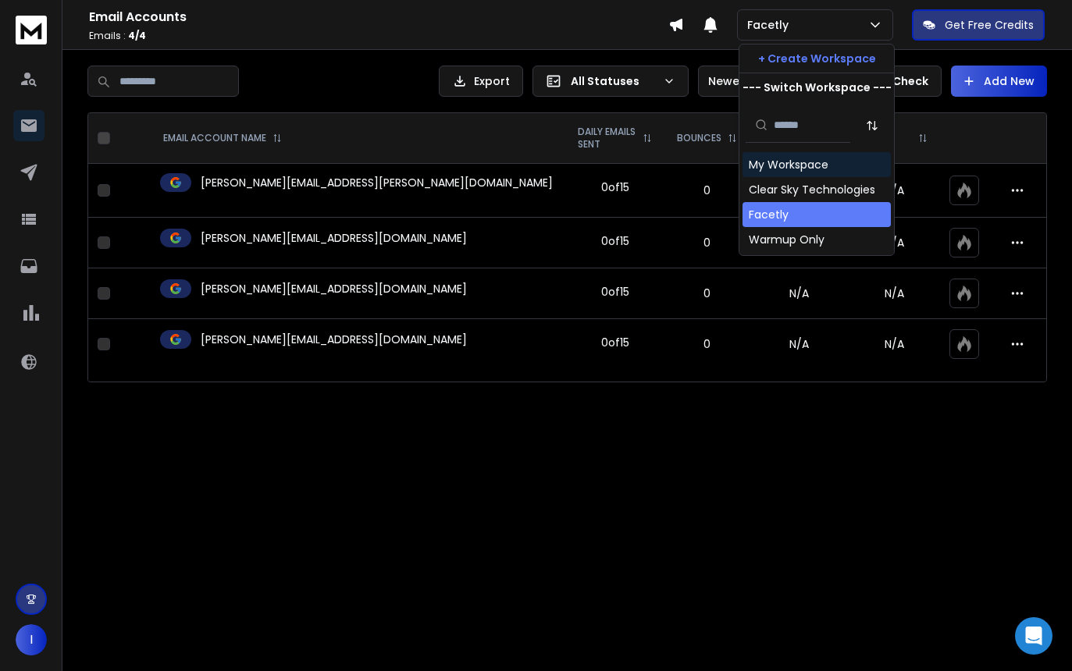
click at [793, 169] on div "My Workspace" at bounding box center [789, 165] width 80 height 16
